Goal: Task Accomplishment & Management: Manage account settings

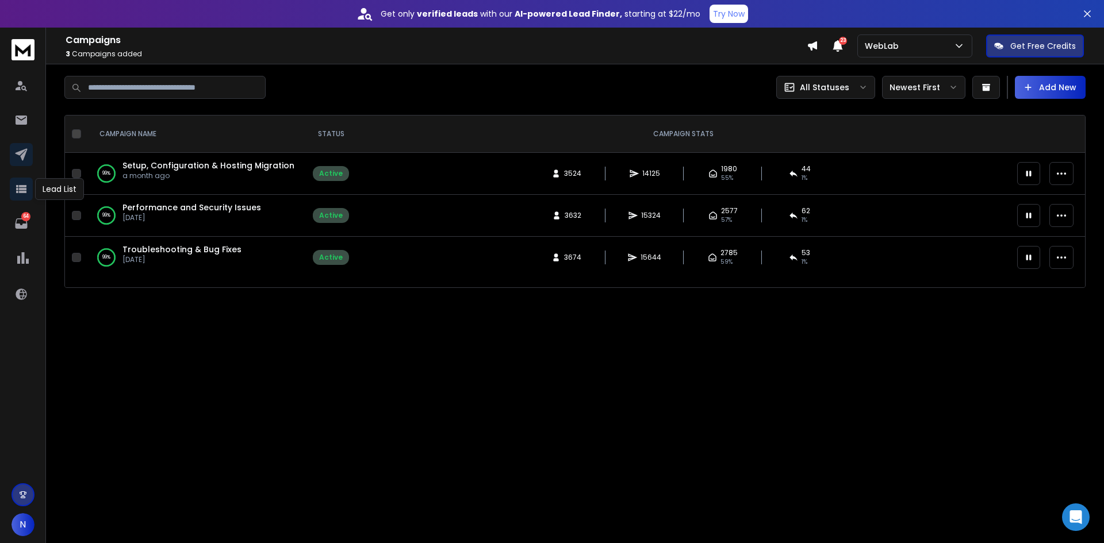
click at [17, 189] on icon at bounding box center [21, 189] width 10 height 8
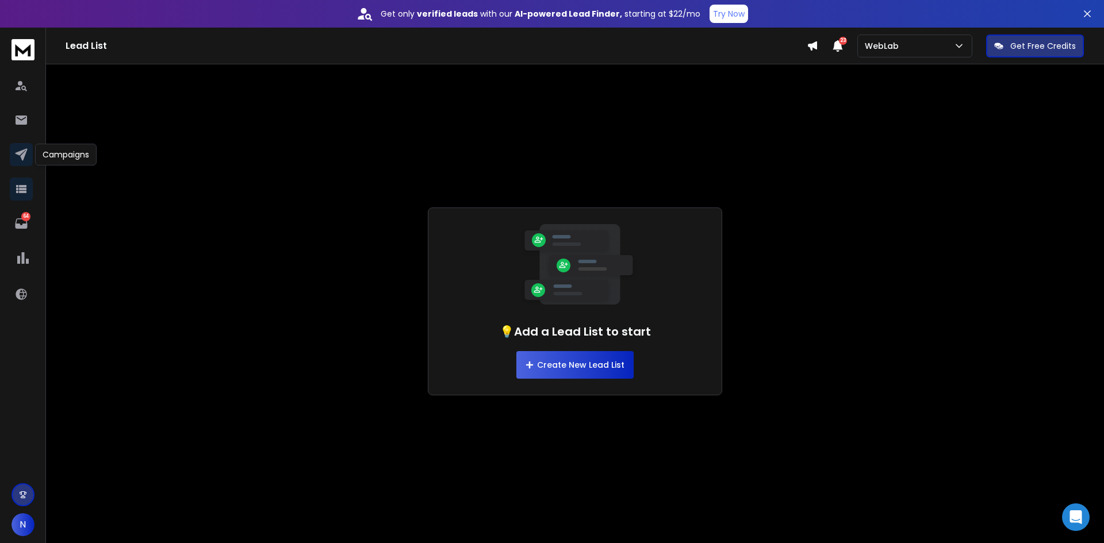
click at [27, 157] on icon at bounding box center [21, 155] width 14 height 14
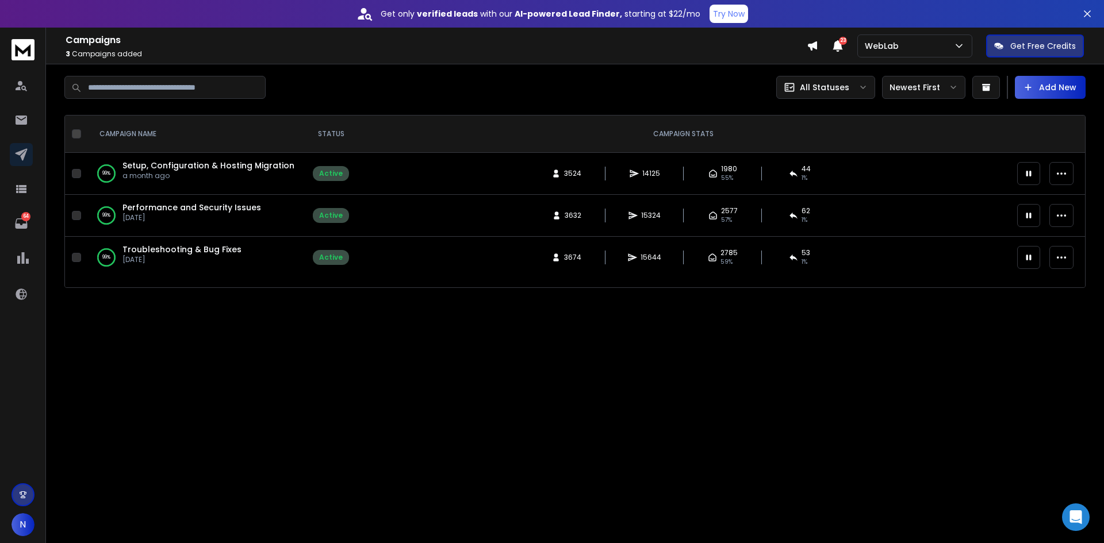
click at [240, 165] on span "Setup, Configuration & Hosting Migration" at bounding box center [208, 166] width 172 height 12
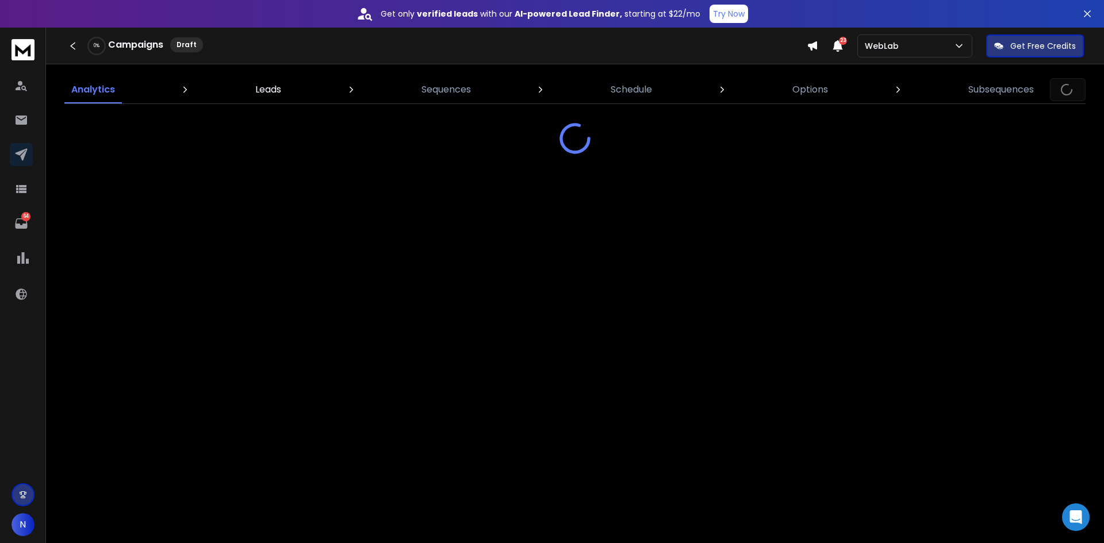
click at [261, 93] on p "Leads" at bounding box center [268, 90] width 26 height 14
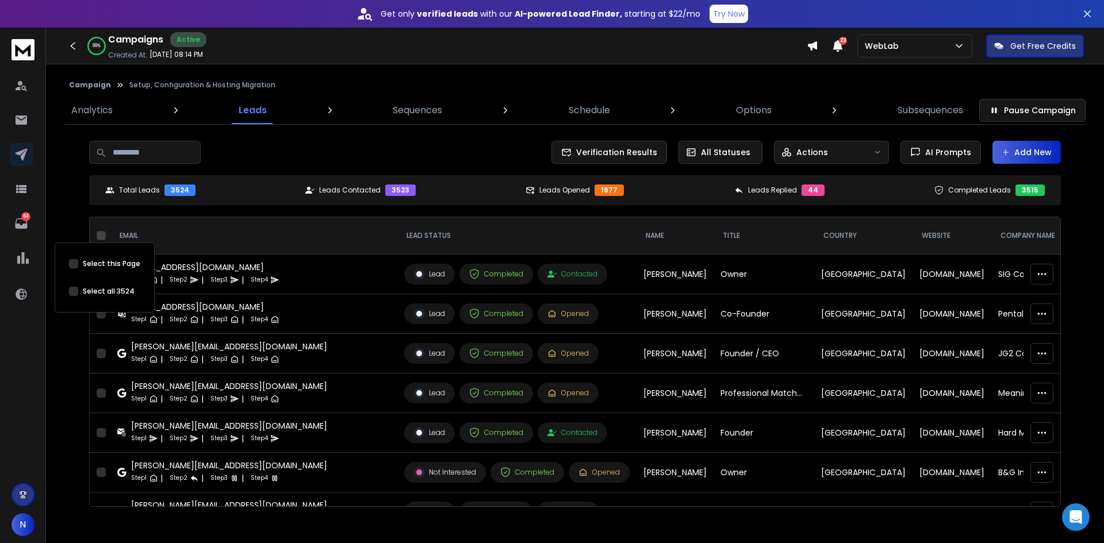
click at [72, 291] on button "Select this Page" at bounding box center [73, 291] width 9 height 9
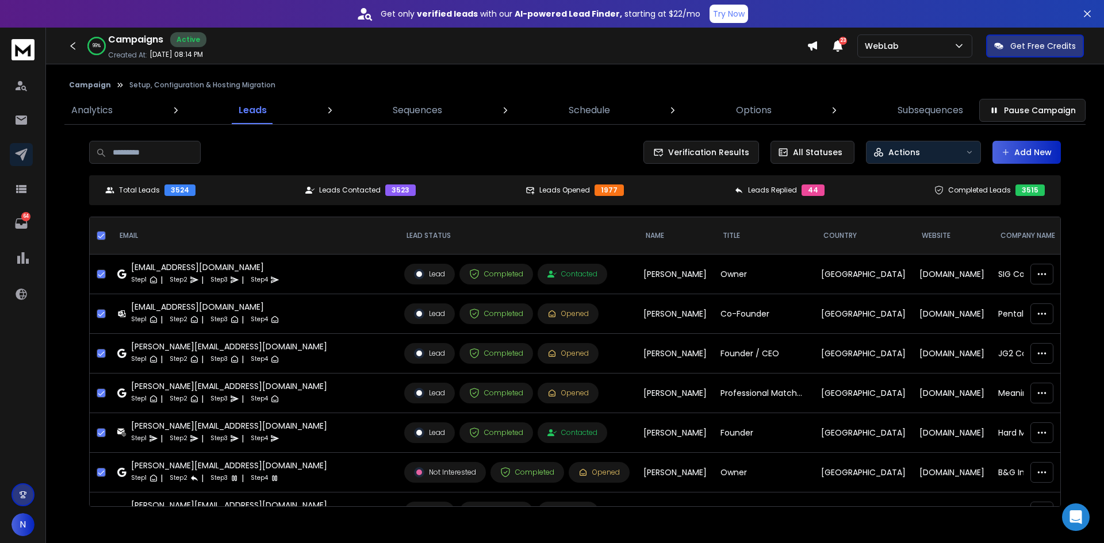
click at [909, 155] on p "Actions" at bounding box center [905, 153] width 32 height 12
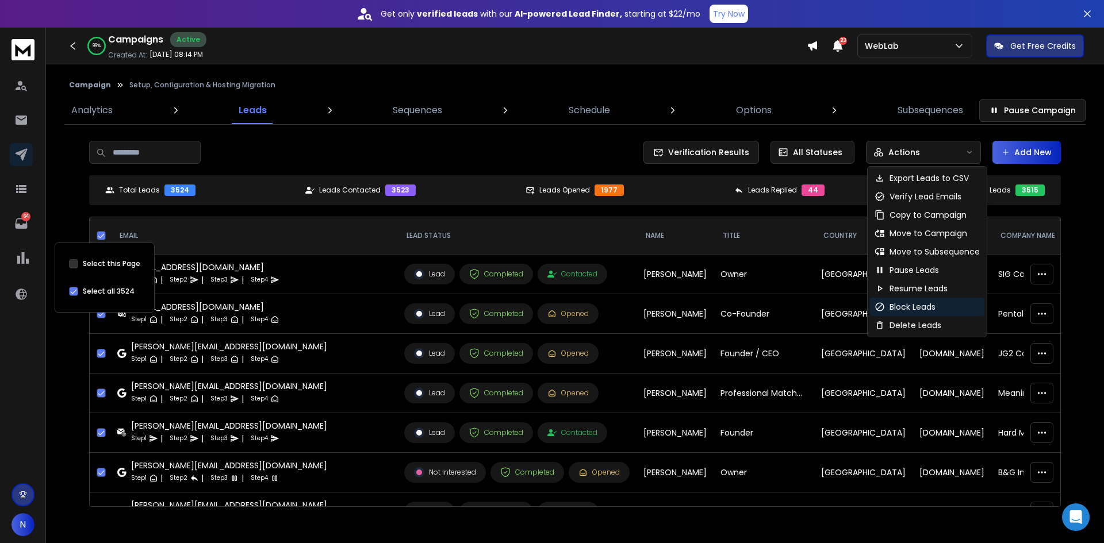
click at [101, 235] on button "Select this Page" at bounding box center [101, 235] width 9 height 9
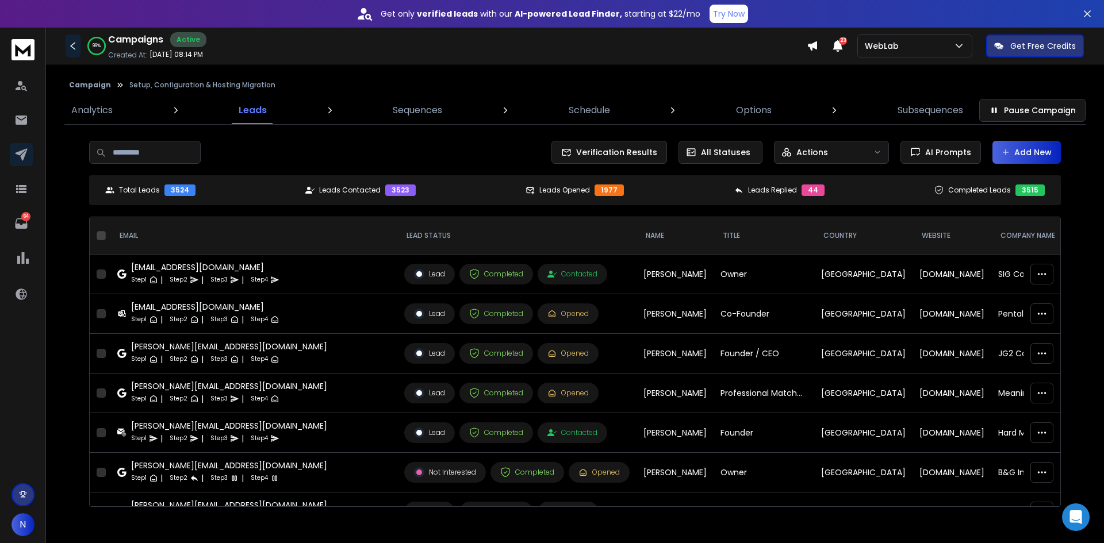
click at [71, 48] on icon at bounding box center [73, 46] width 10 height 10
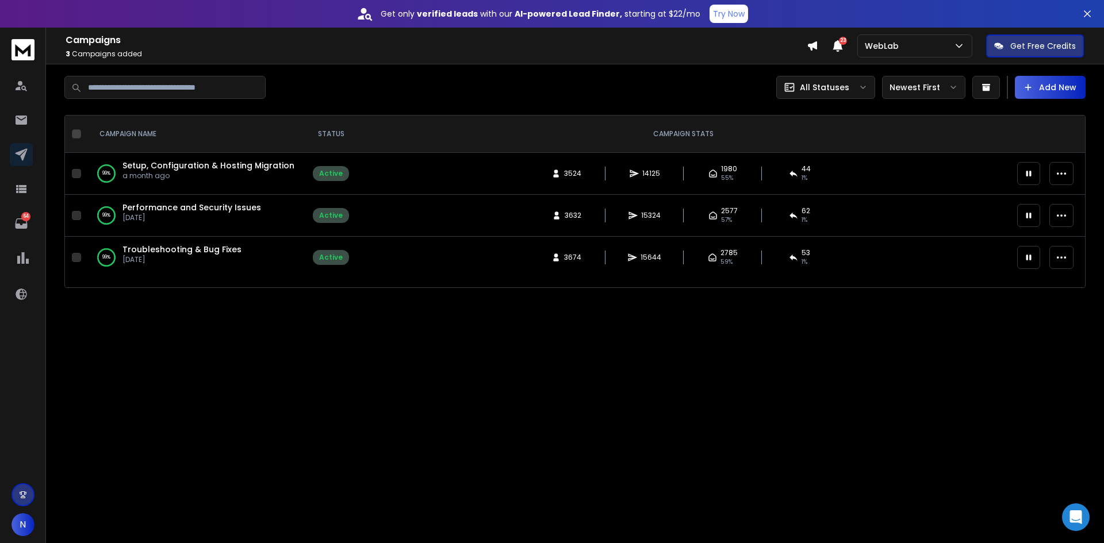
click at [167, 322] on div "Get only verified leads with our AI-powered Lead Finder, starting at $22/mo Try…" at bounding box center [552, 271] width 1104 height 543
drag, startPoint x: 1053, startPoint y: 90, endPoint x: 1025, endPoint y: 150, distance: 66.1
click at [1025, 150] on div "Campaigns 3 Campaigns Added All Statuses Newest First Add New CAMPAIGN NAME STA…" at bounding box center [574, 182] width 1021 height 212
click at [1065, 174] on icon "button" at bounding box center [1061, 174] width 9 height 2
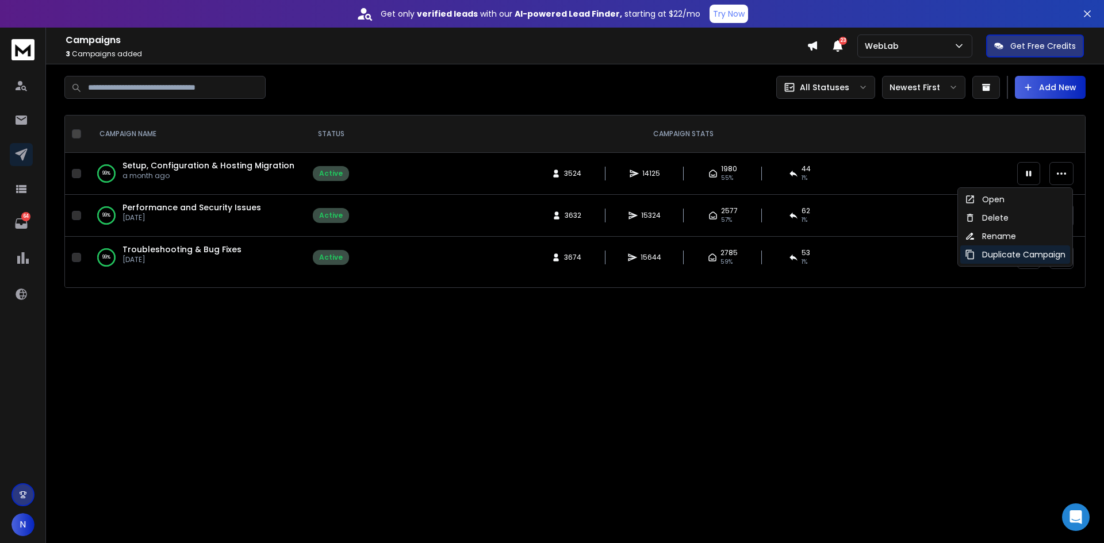
click at [1011, 252] on div "Duplicate Campaign" at bounding box center [1015, 255] width 101 height 12
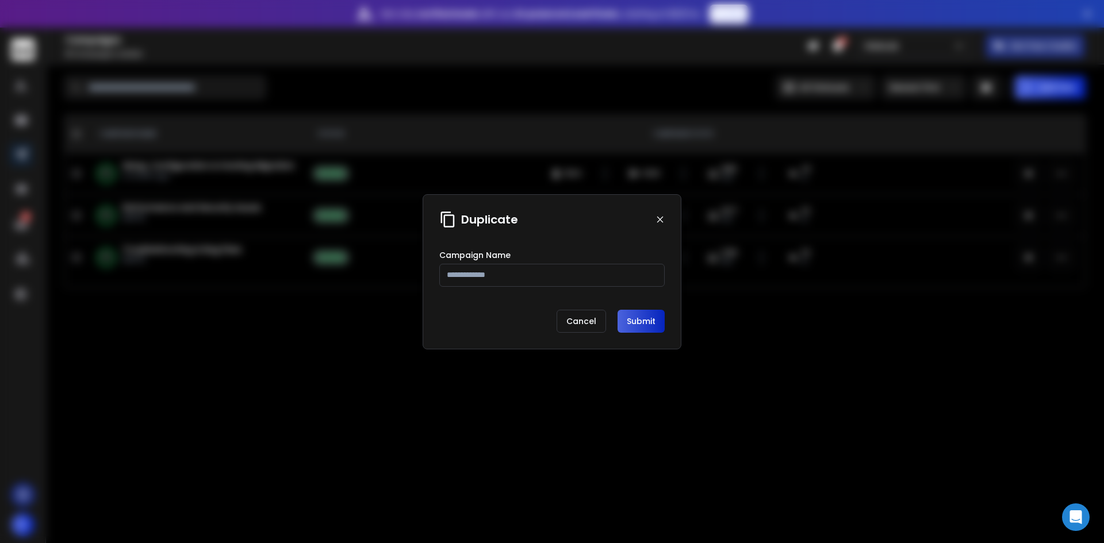
click at [488, 278] on input "text" at bounding box center [551, 275] width 225 height 23
type input "**********"
click at [643, 321] on button "Submit" at bounding box center [641, 321] width 47 height 23
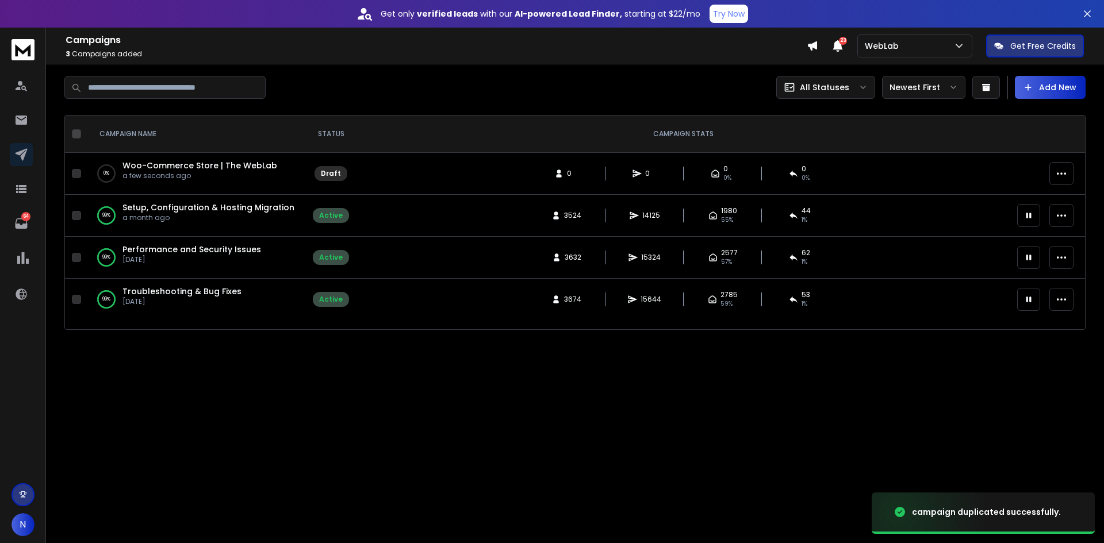
click at [214, 166] on span "Woo-Commerce Store | The WebLab" at bounding box center [199, 166] width 155 height 12
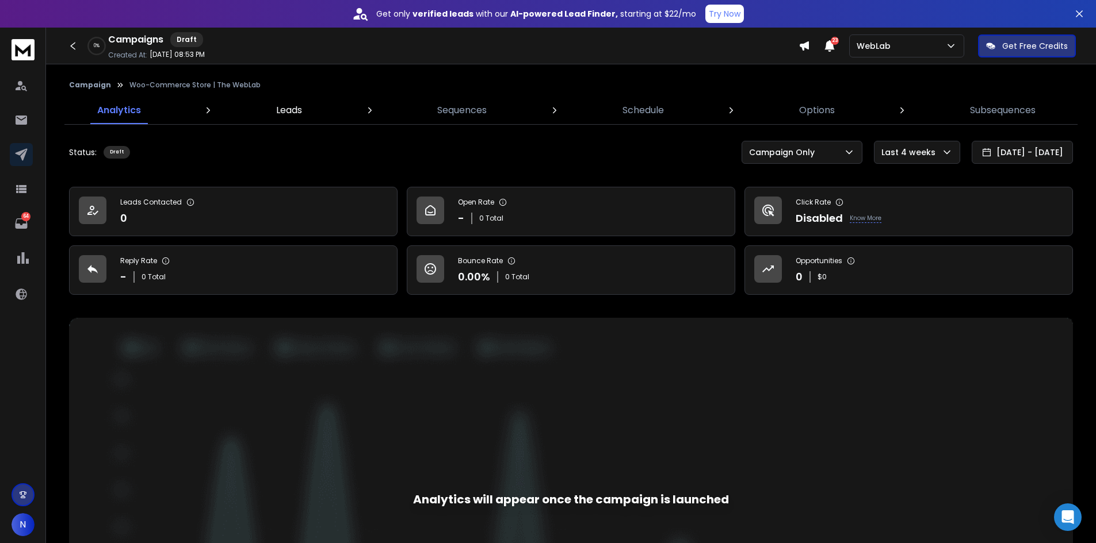
click at [285, 109] on p "Leads" at bounding box center [289, 111] width 26 height 14
